Goal: Task Accomplishment & Management: Manage account settings

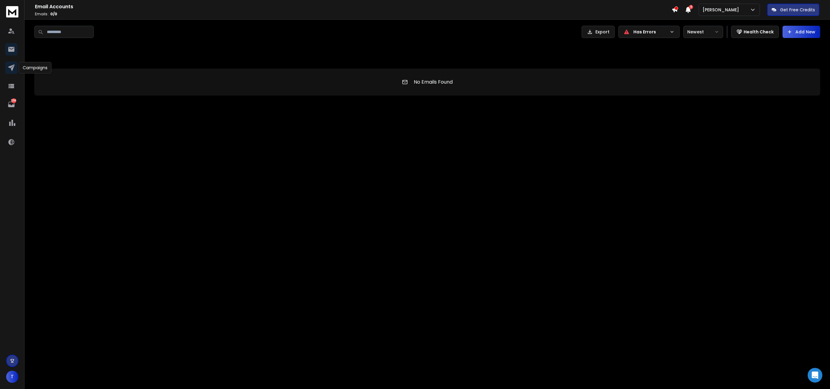
click at [11, 65] on icon at bounding box center [11, 67] width 7 height 7
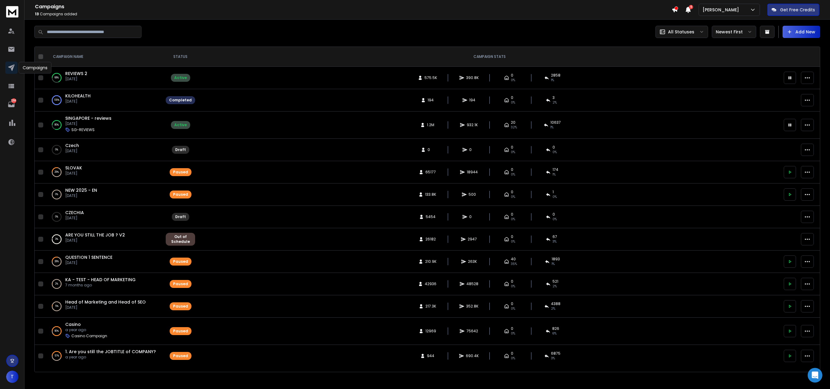
click at [341, 76] on div "575.5K 390.8K 0 0% 2858 1 %" at bounding box center [489, 78] width 574 height 10
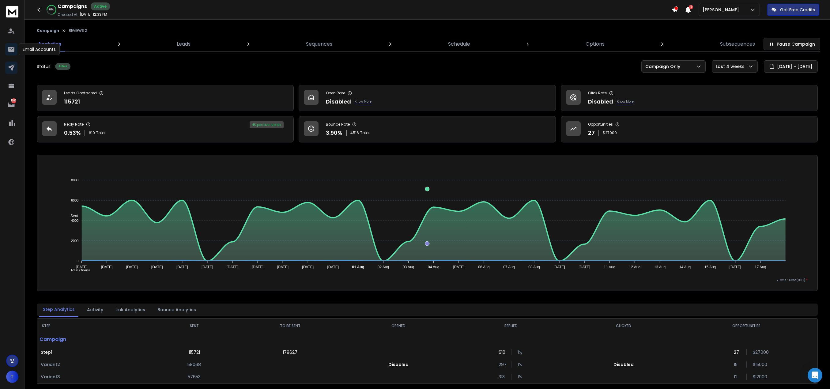
click at [7, 52] on link at bounding box center [11, 49] width 12 height 12
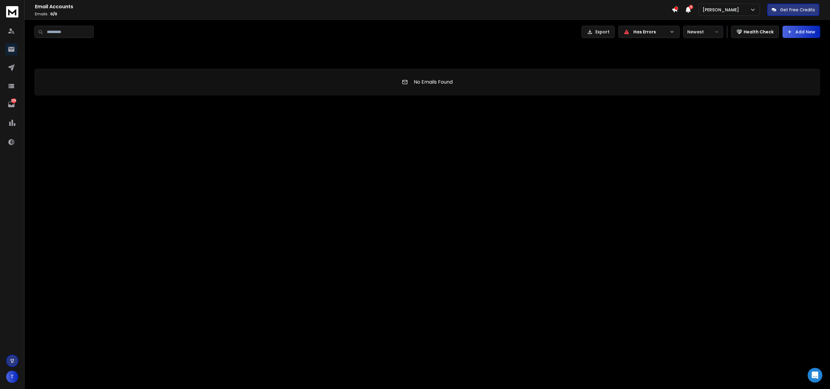
click at [629, 33] on icon at bounding box center [626, 32] width 5 height 5
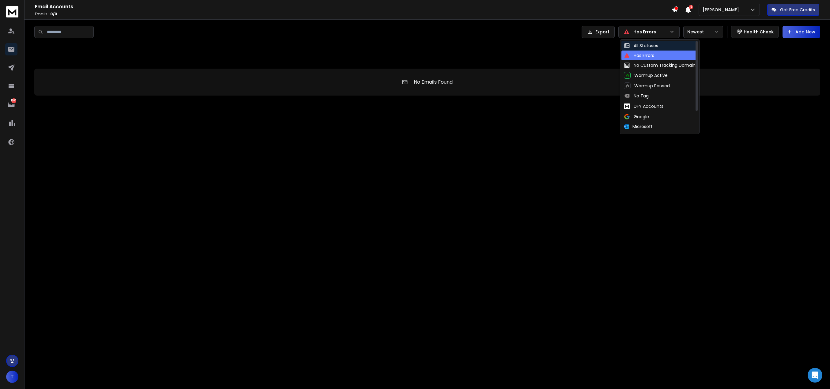
click at [641, 43] on div "All Statuses" at bounding box center [641, 46] width 34 height 6
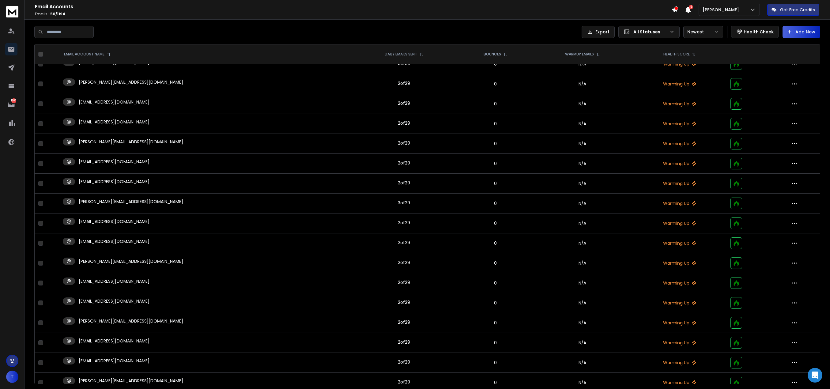
scroll to position [690, 0]
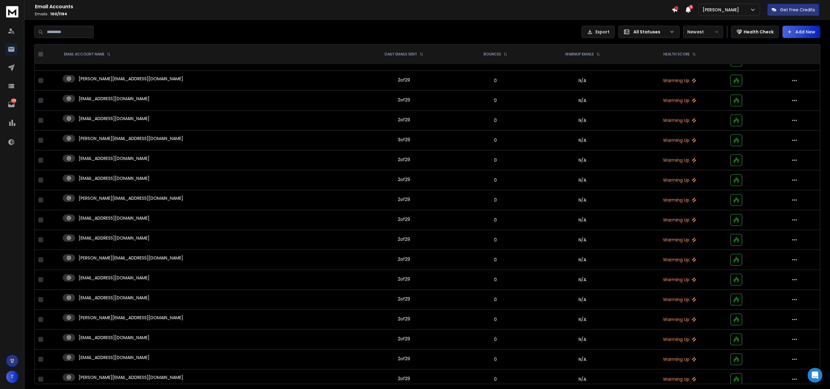
click at [402, 140] on td "3 of 29" at bounding box center [404, 138] width 108 height 16
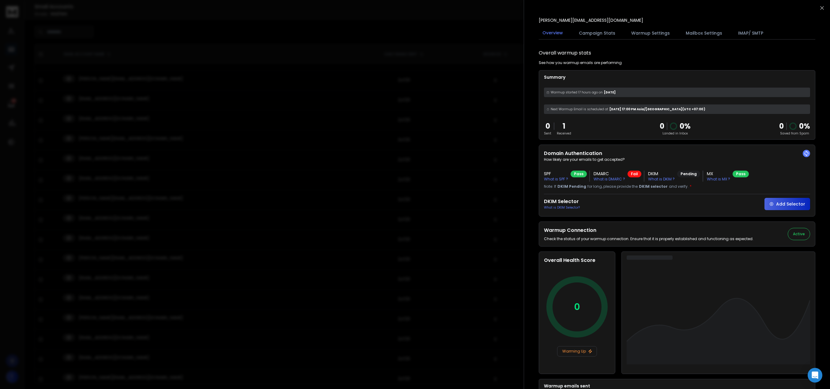
click at [402, 140] on div at bounding box center [415, 194] width 830 height 389
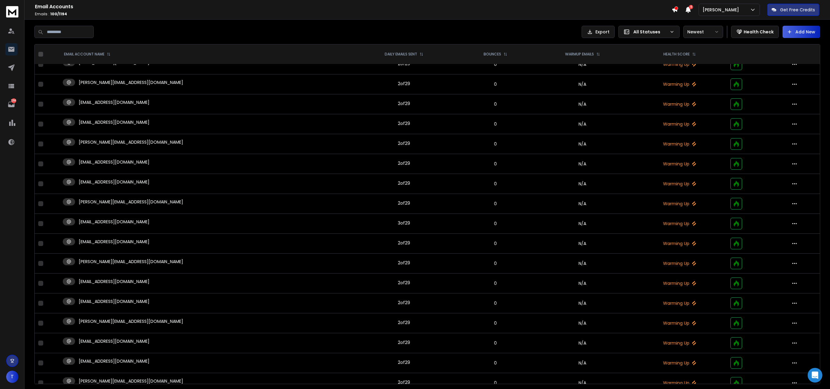
scroll to position [1003, 0]
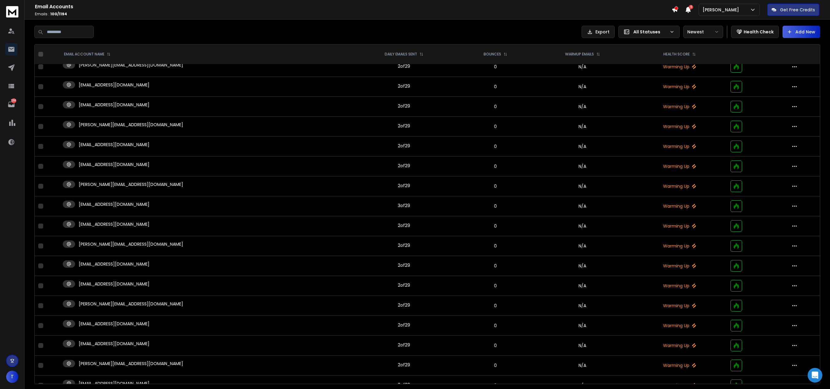
click at [394, 312] on tr "[PERSON_NAME][EMAIL_ADDRESS][DOMAIN_NAME] 2 of 29 0 N/A Warming Up" at bounding box center [427, 306] width 785 height 20
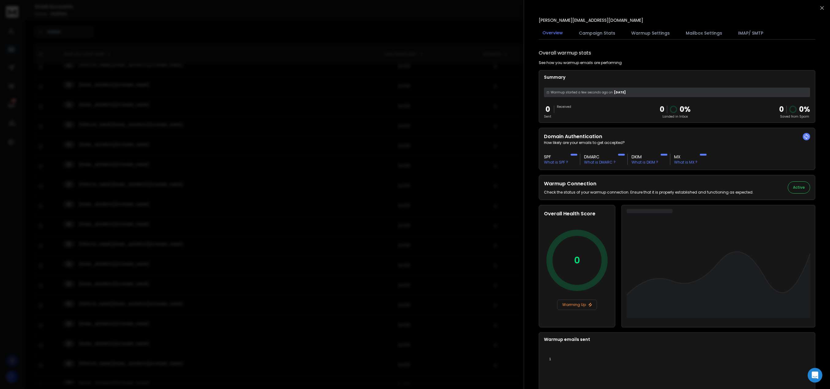
click at [390, 262] on div at bounding box center [415, 194] width 830 height 389
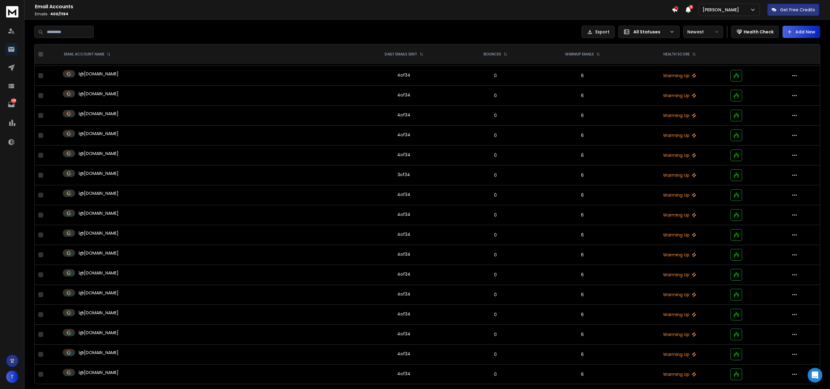
scroll to position [6970, 0]
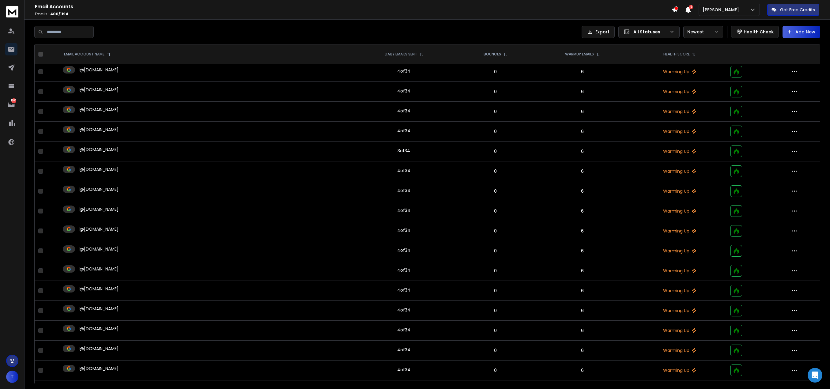
click at [462, 288] on p "0" at bounding box center [495, 291] width 67 height 6
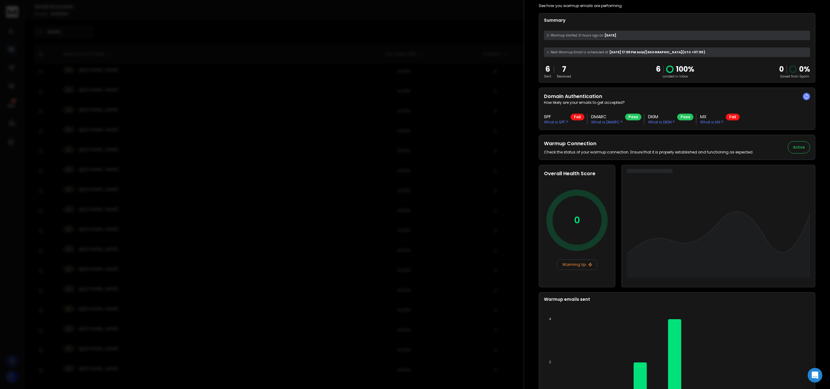
scroll to position [0, 0]
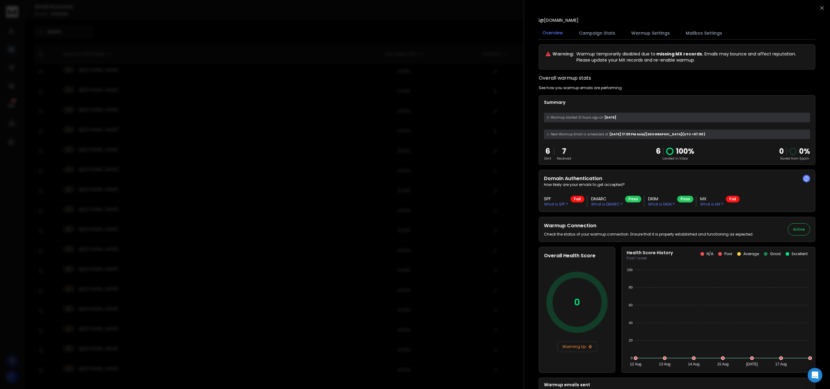
click at [350, 206] on div at bounding box center [415, 194] width 830 height 389
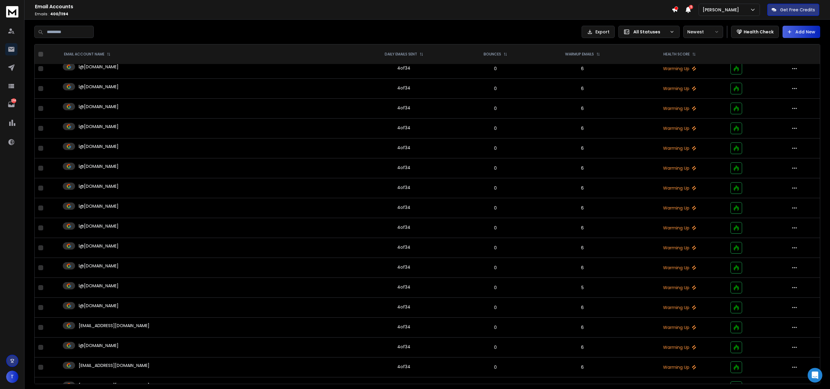
scroll to position [7254, 0]
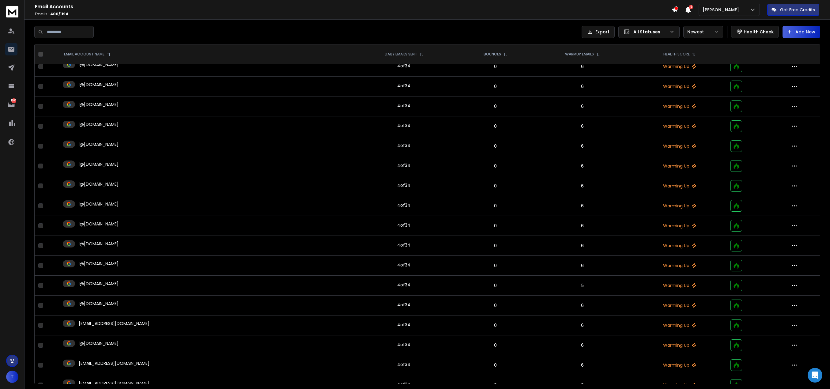
click at [458, 337] on td "0" at bounding box center [495, 345] width 74 height 20
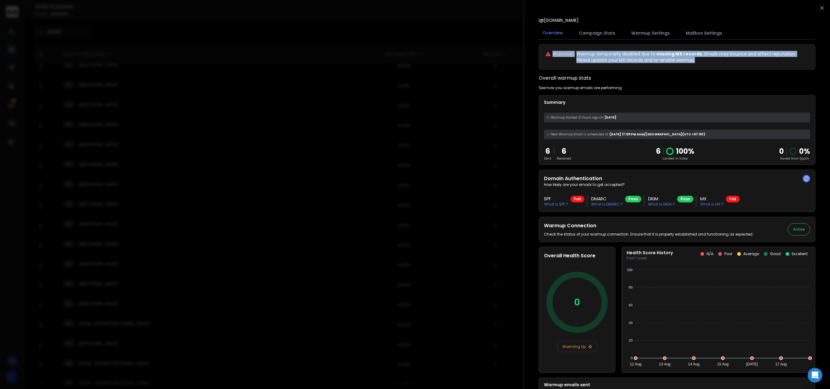
drag, startPoint x: 553, startPoint y: 52, endPoint x: 704, endPoint y: 66, distance: 151.6
click at [704, 66] on div "Warning: Warmup temporarily disabled due to missing MX records. Emails may boun…" at bounding box center [677, 56] width 277 height 25
copy div "Warning: Warmup temporarily disabled due to missing MX records. Emails may boun…"
click at [386, 142] on div at bounding box center [415, 194] width 830 height 389
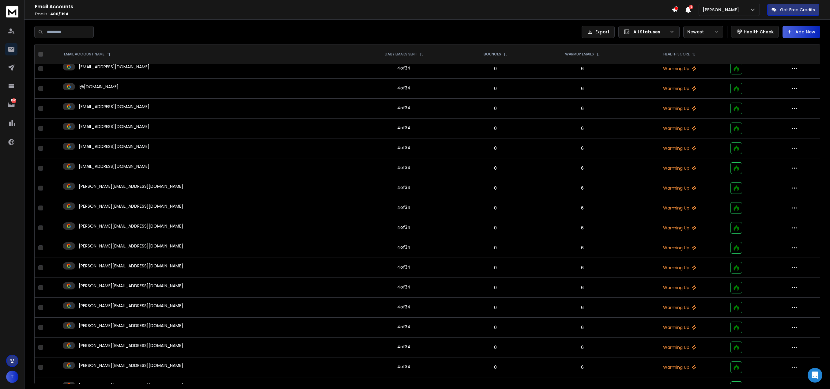
scroll to position [7511, 0]
click at [303, 244] on div "[PERSON_NAME][EMAIL_ADDRESS][DOMAIN_NAME]" at bounding box center [204, 244] width 283 height 7
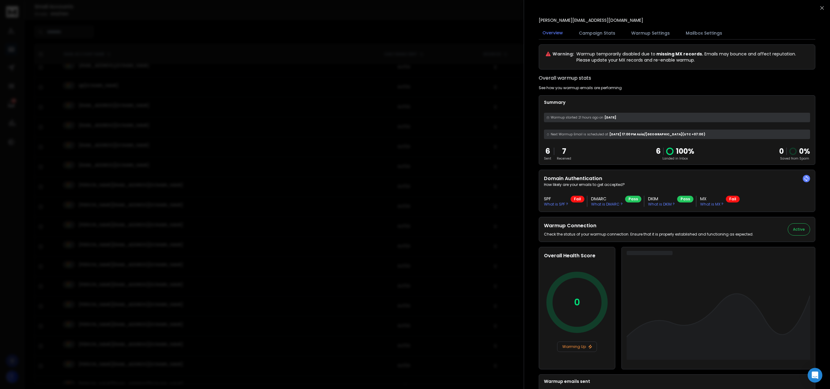
click at [449, 279] on div at bounding box center [415, 194] width 830 height 389
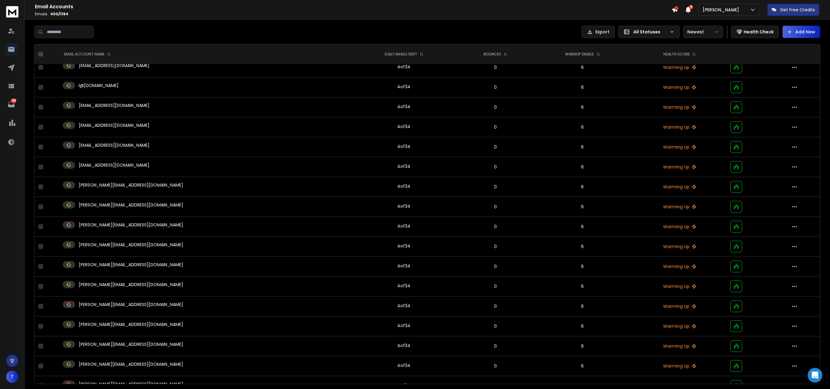
click at [466, 270] on td "0" at bounding box center [495, 267] width 74 height 20
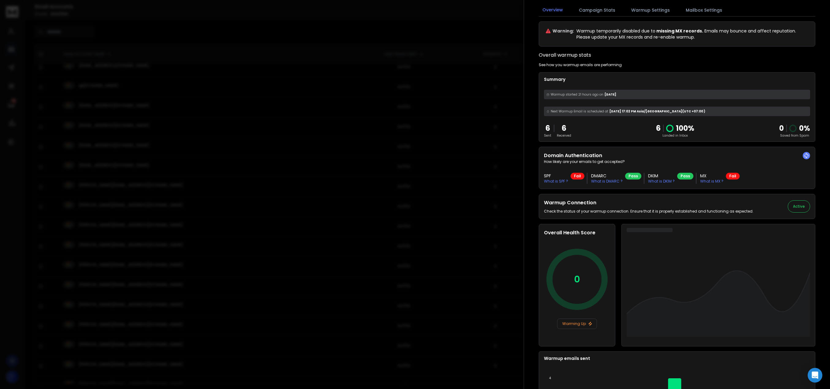
scroll to position [0, 0]
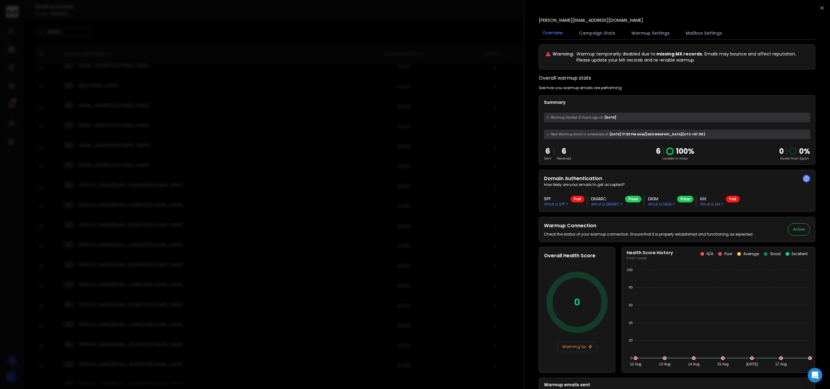
click at [276, 162] on div at bounding box center [415, 194] width 830 height 389
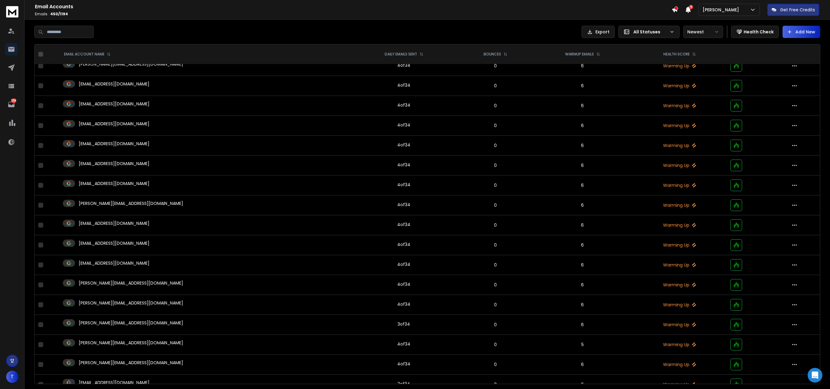
scroll to position [8653, 0]
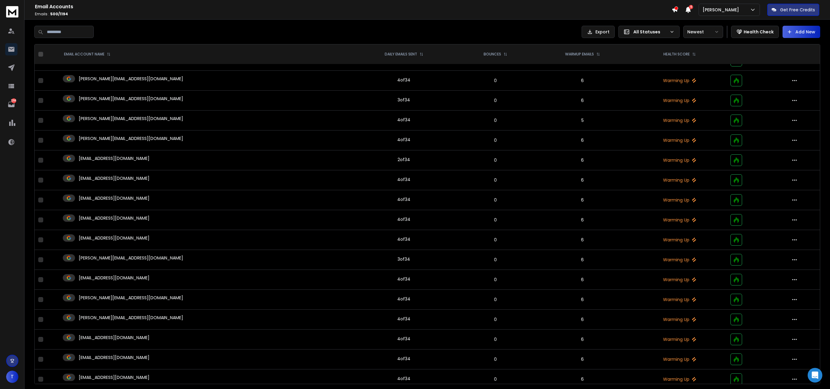
click at [311, 313] on td "[PERSON_NAME][EMAIL_ADDRESS][DOMAIN_NAME]" at bounding box center [204, 320] width 291 height 20
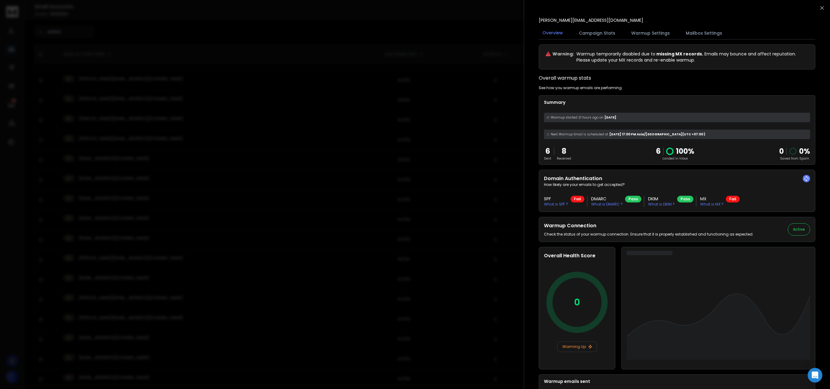
click at [311, 313] on div at bounding box center [415, 194] width 830 height 389
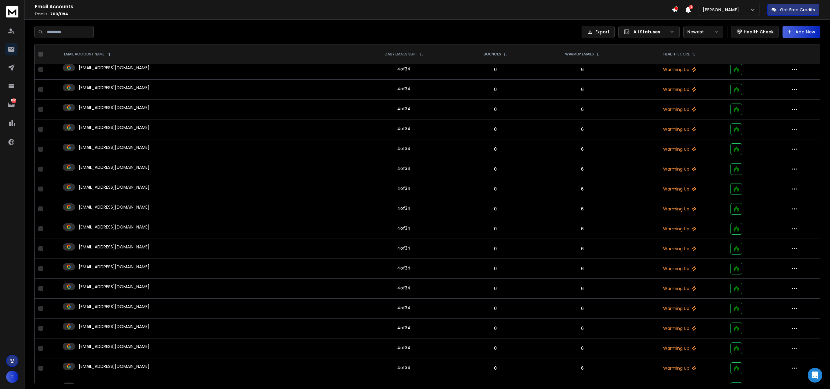
scroll to position [13630, 0]
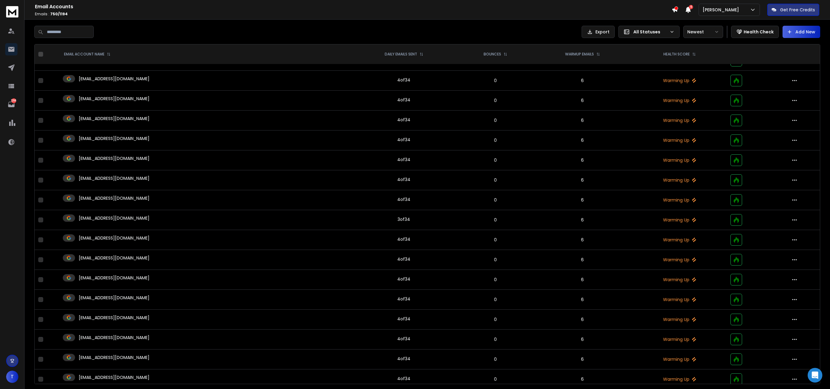
click at [300, 265] on td "[EMAIL_ADDRESS][DOMAIN_NAME]" at bounding box center [204, 260] width 291 height 20
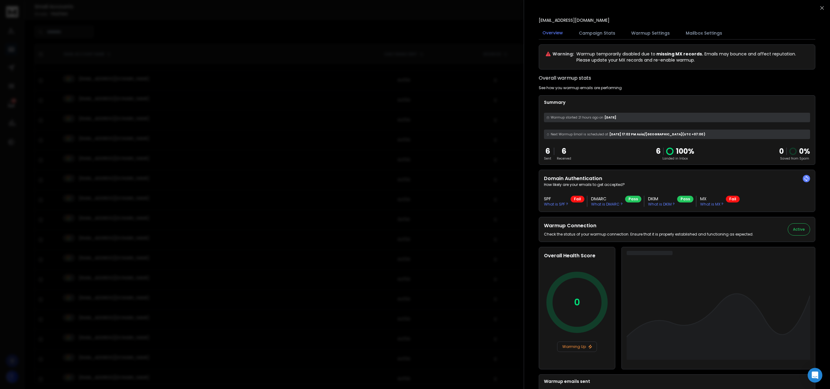
scroll to position [1, 0]
click at [664, 36] on button "Warmup Settings" at bounding box center [651, 31] width 46 height 13
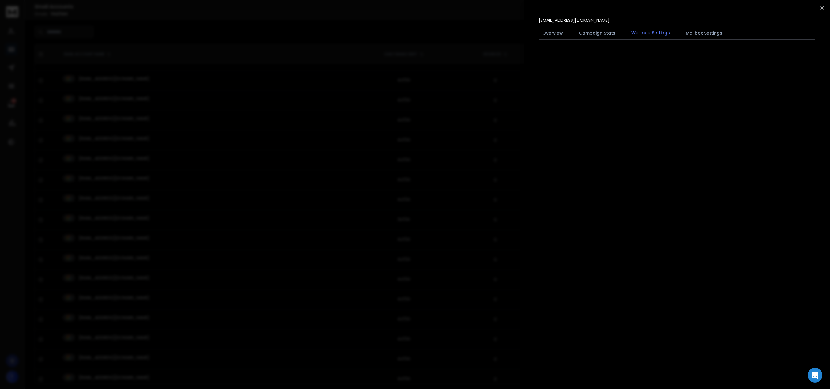
scroll to position [0, 0]
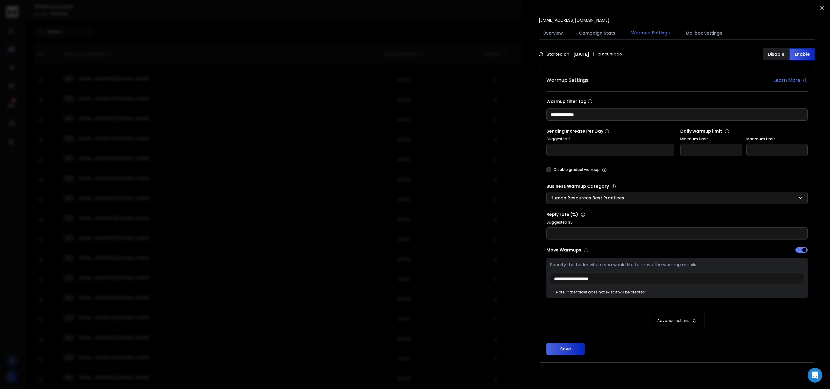
click at [694, 36] on button "Mailbox Settings" at bounding box center [704, 32] width 44 height 13
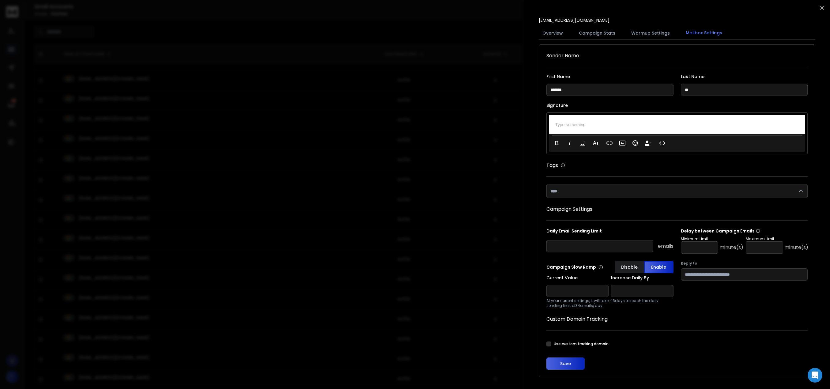
click at [663, 35] on button "Warmup Settings" at bounding box center [651, 32] width 46 height 13
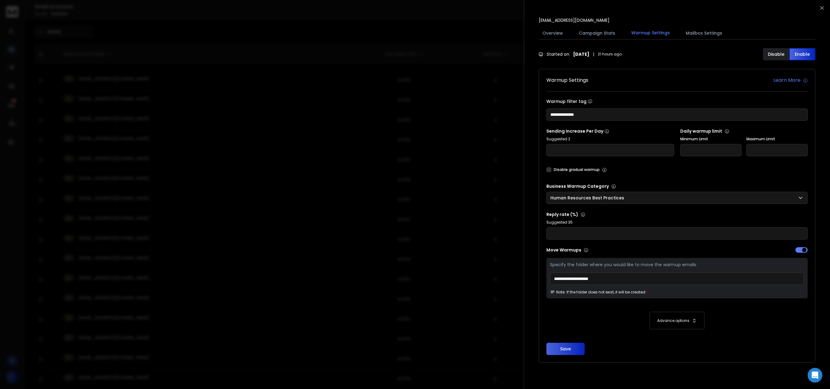
click at [599, 33] on button "Campaign Stats" at bounding box center [597, 32] width 44 height 13
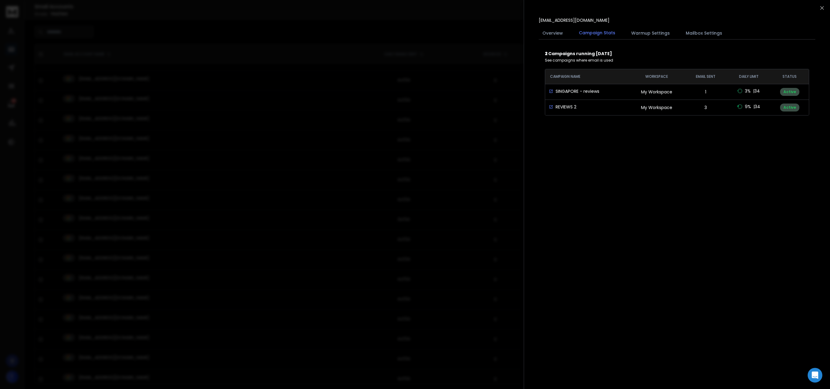
click at [272, 232] on div at bounding box center [415, 194] width 830 height 389
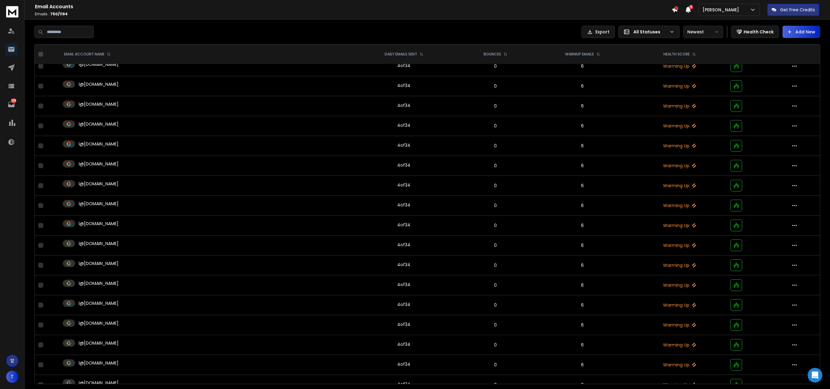
scroll to position [14381, 0]
